Goal: Task Accomplishment & Management: Manage account settings

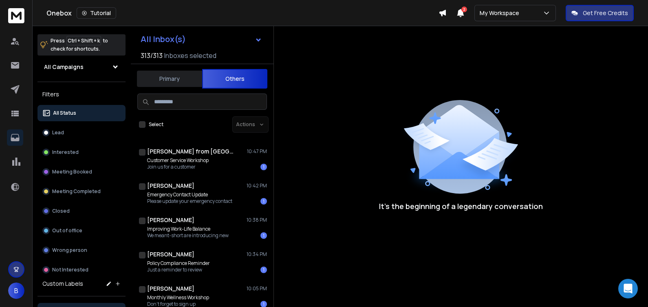
click at [168, 66] on div "All Inbox(s) 313 / 313 Inboxes selected Primary Others Select Actions [PERSON_N…" at bounding box center [202, 179] width 143 height 307
click at [169, 70] on button "Primary" at bounding box center [169, 79] width 65 height 18
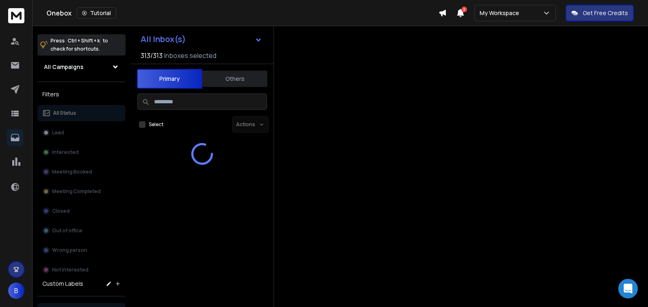
click at [170, 75] on button "Primary" at bounding box center [169, 79] width 65 height 20
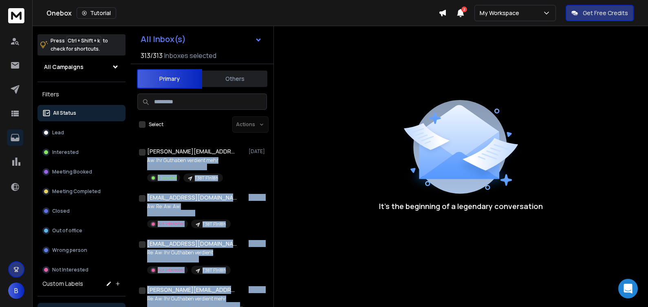
drag, startPoint x: 270, startPoint y: 147, endPoint x: 256, endPoint y: 328, distance: 181.6
click at [256, 306] on html "ReferralStack Unlock AI-powered affiliate growth Lifetime Deals available! Clai…" at bounding box center [324, 153] width 648 height 307
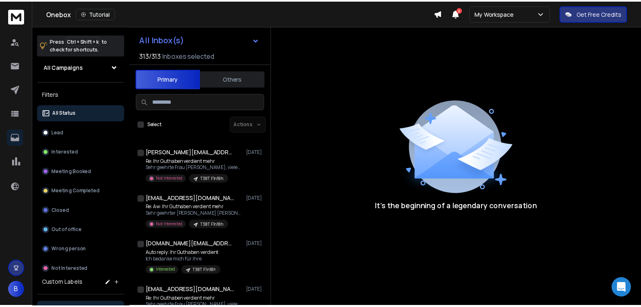
scroll to position [2138, 0]
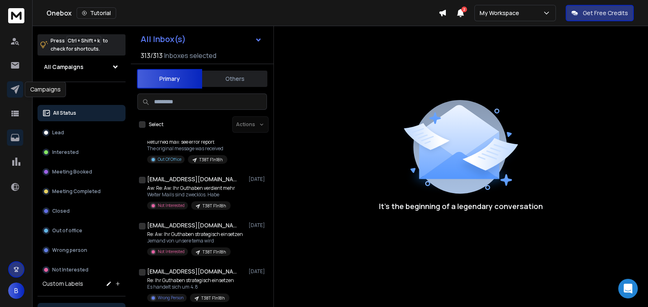
click at [11, 93] on icon at bounding box center [15, 89] width 10 height 10
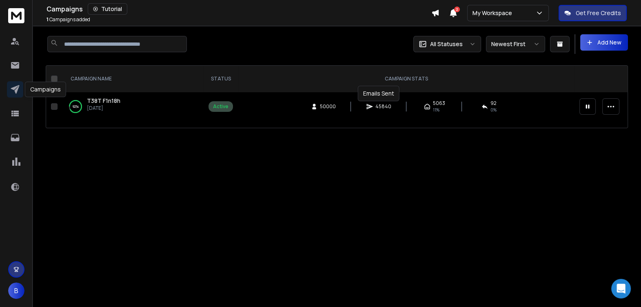
click at [280, 103] on div "50000 45840 5063 11 % 92 0 %" at bounding box center [406, 106] width 327 height 13
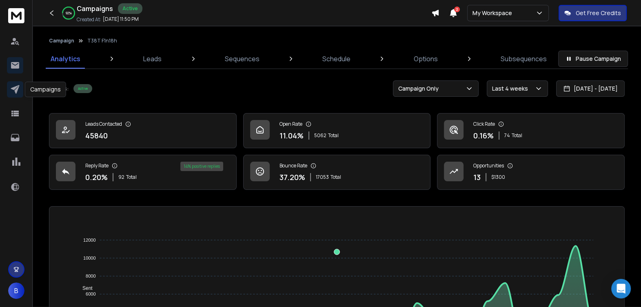
drag, startPoint x: 15, startPoint y: 82, endPoint x: 12, endPoint y: 58, distance: 24.2
click at [15, 81] on link at bounding box center [15, 89] width 16 height 16
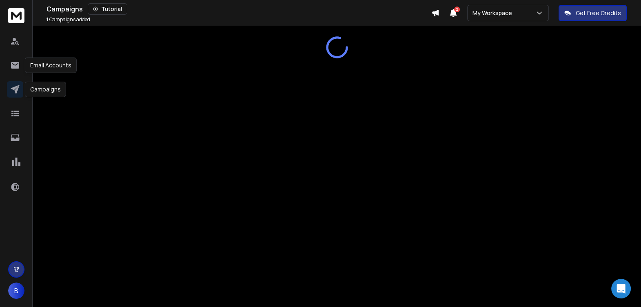
click at [12, 57] on link at bounding box center [15, 65] width 16 height 16
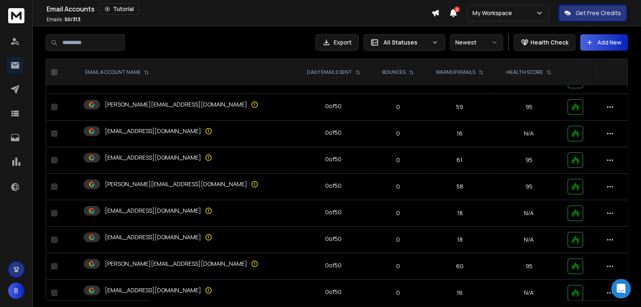
scroll to position [1133, 0]
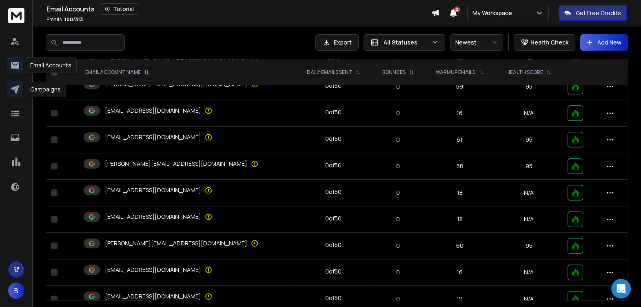
click at [16, 84] on link at bounding box center [15, 89] width 16 height 16
